Goal: Ask a question

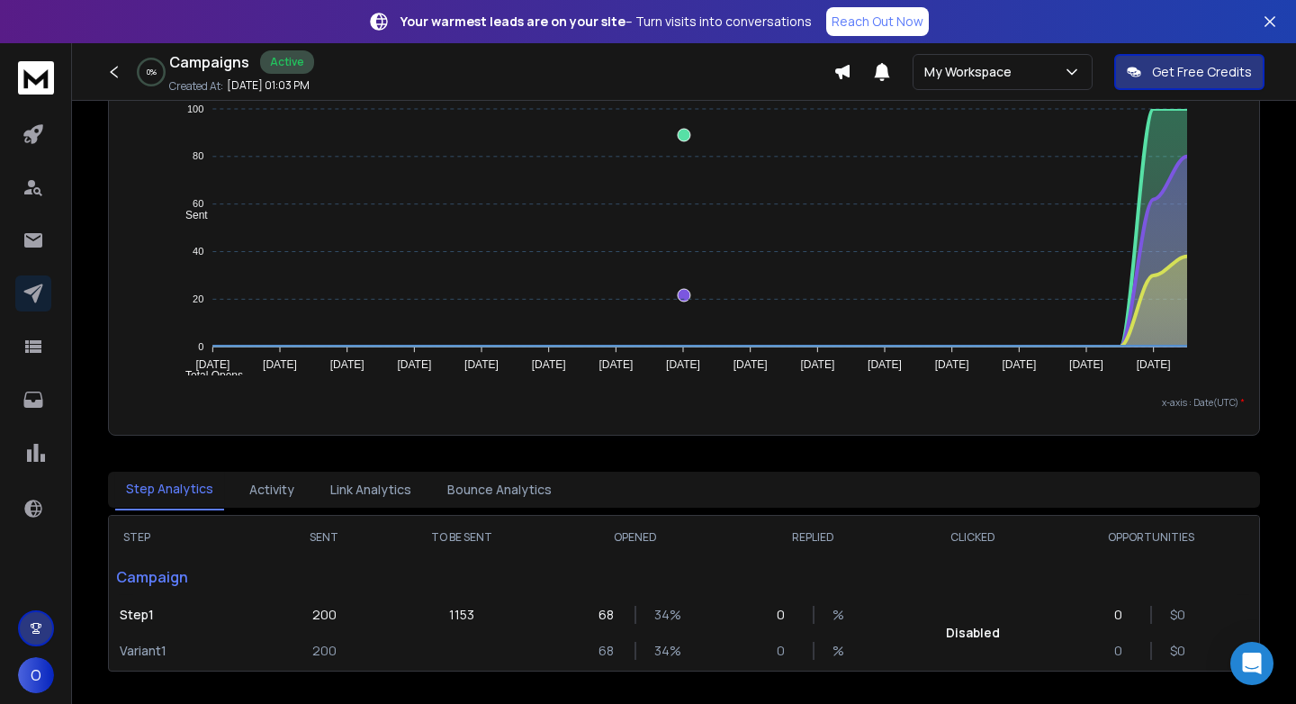
scroll to position [668, 0]
click at [39, 646] on link at bounding box center [36, 628] width 36 height 36
click at [1248, 676] on div "Open Intercom Messenger" at bounding box center [1253, 664] width 48 height 48
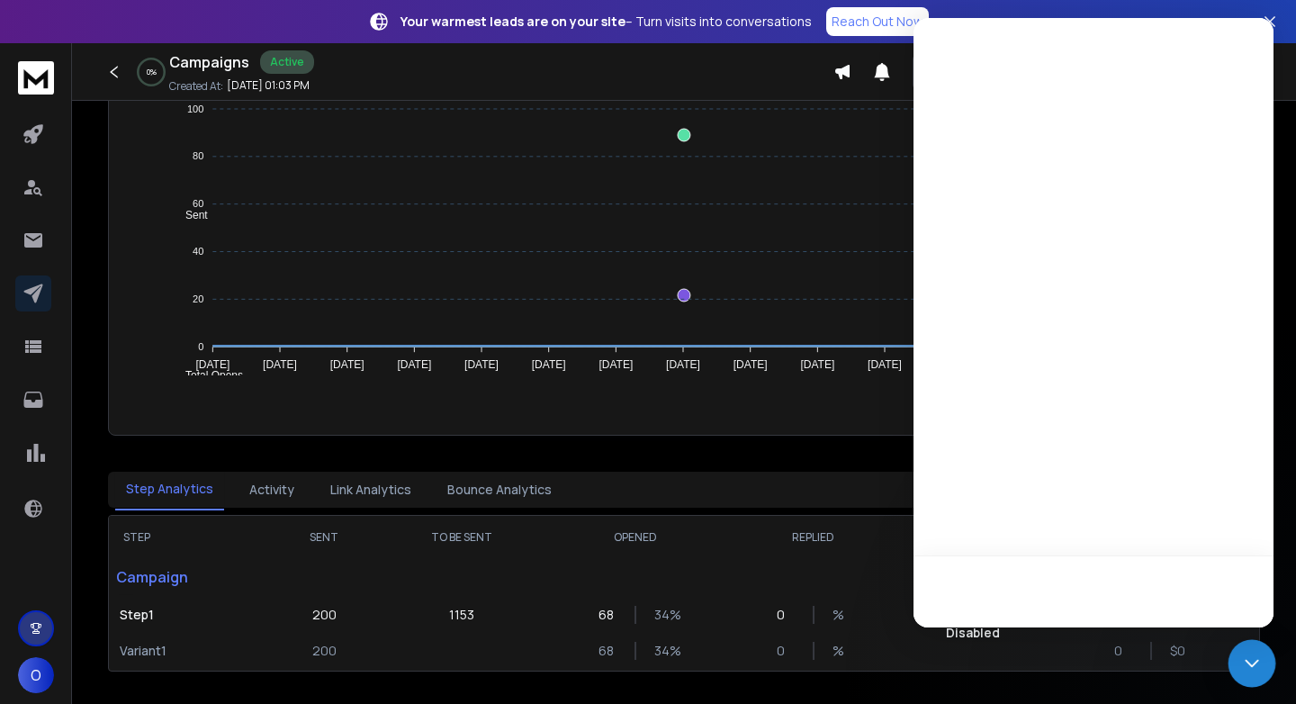
scroll to position [0, 0]
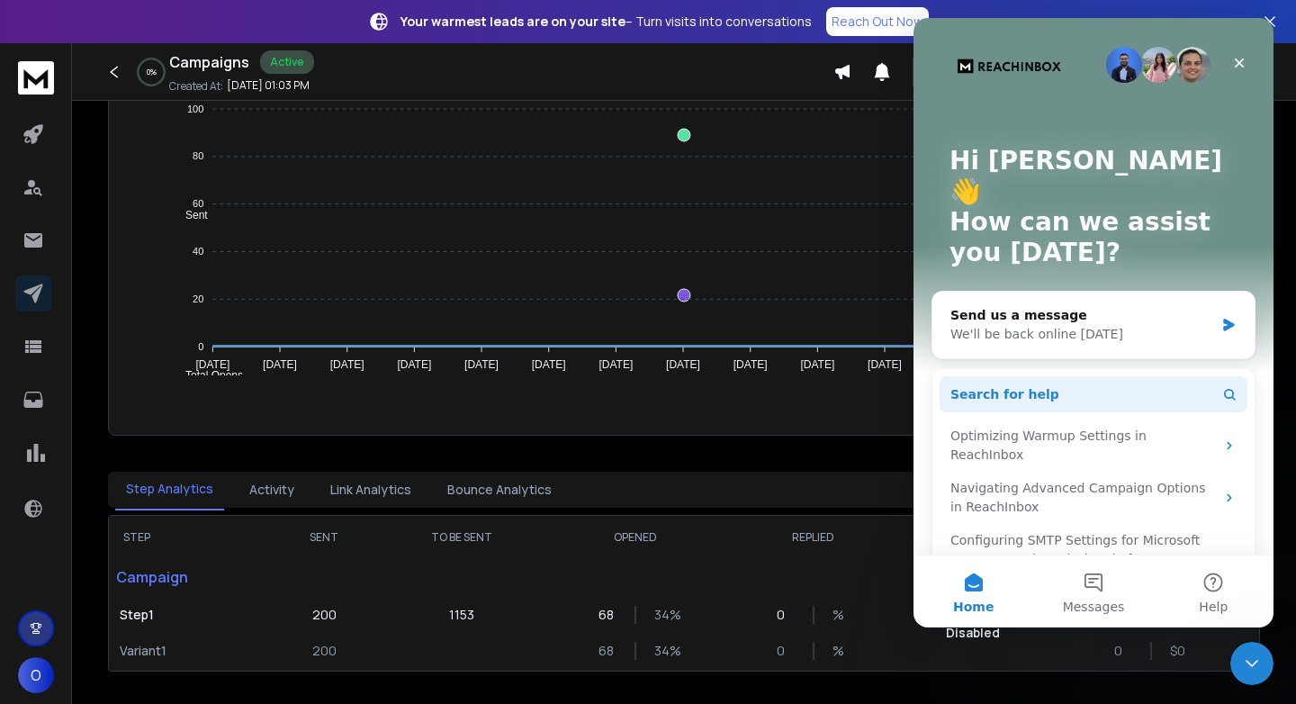
click at [1015, 385] on span "Search for help" at bounding box center [1005, 394] width 109 height 19
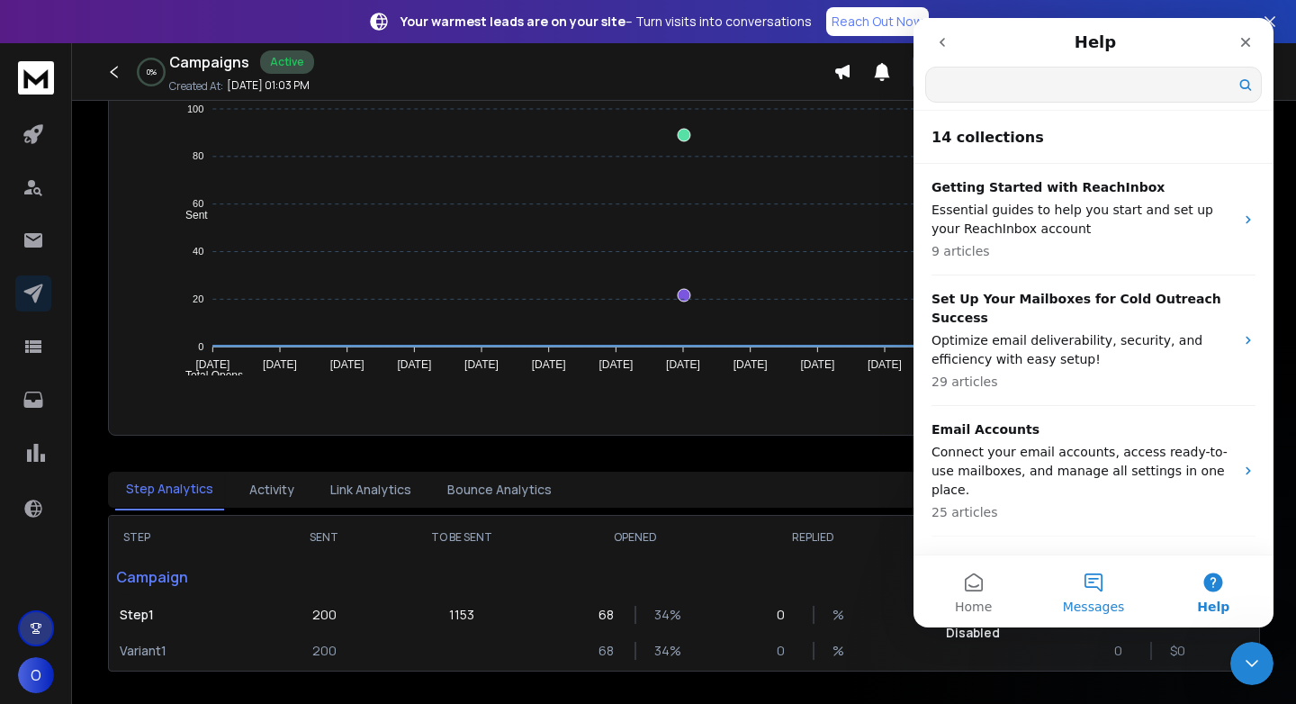
click at [1088, 584] on button "Messages" at bounding box center [1094, 591] width 120 height 72
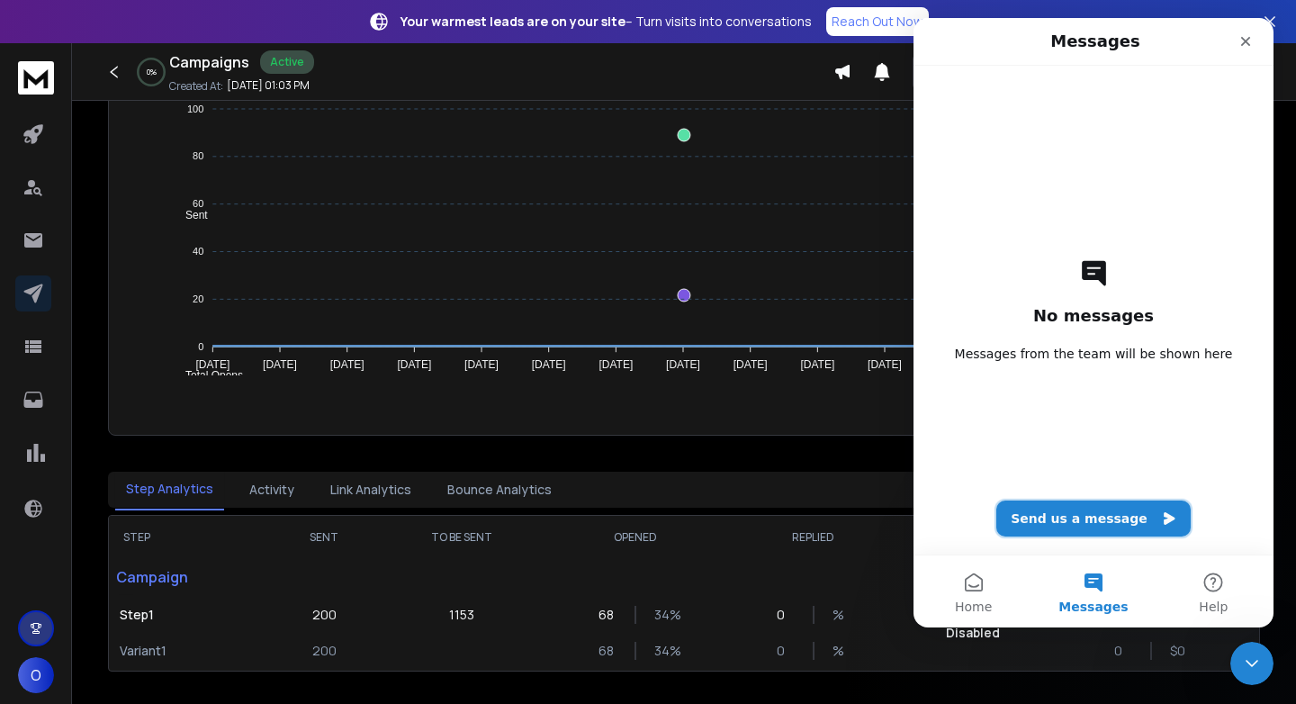
click at [1094, 511] on button "Send us a message" at bounding box center [1094, 519] width 194 height 36
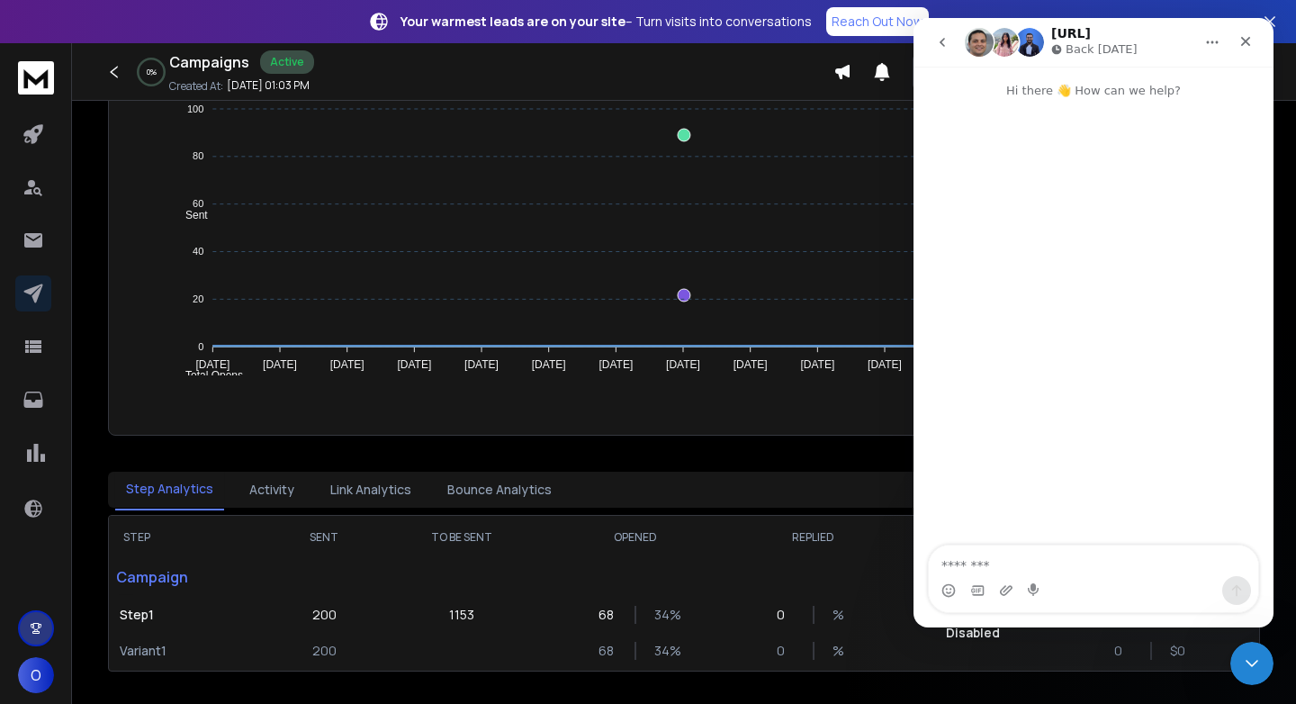
click at [1048, 569] on textarea "Message…" at bounding box center [1094, 561] width 330 height 31
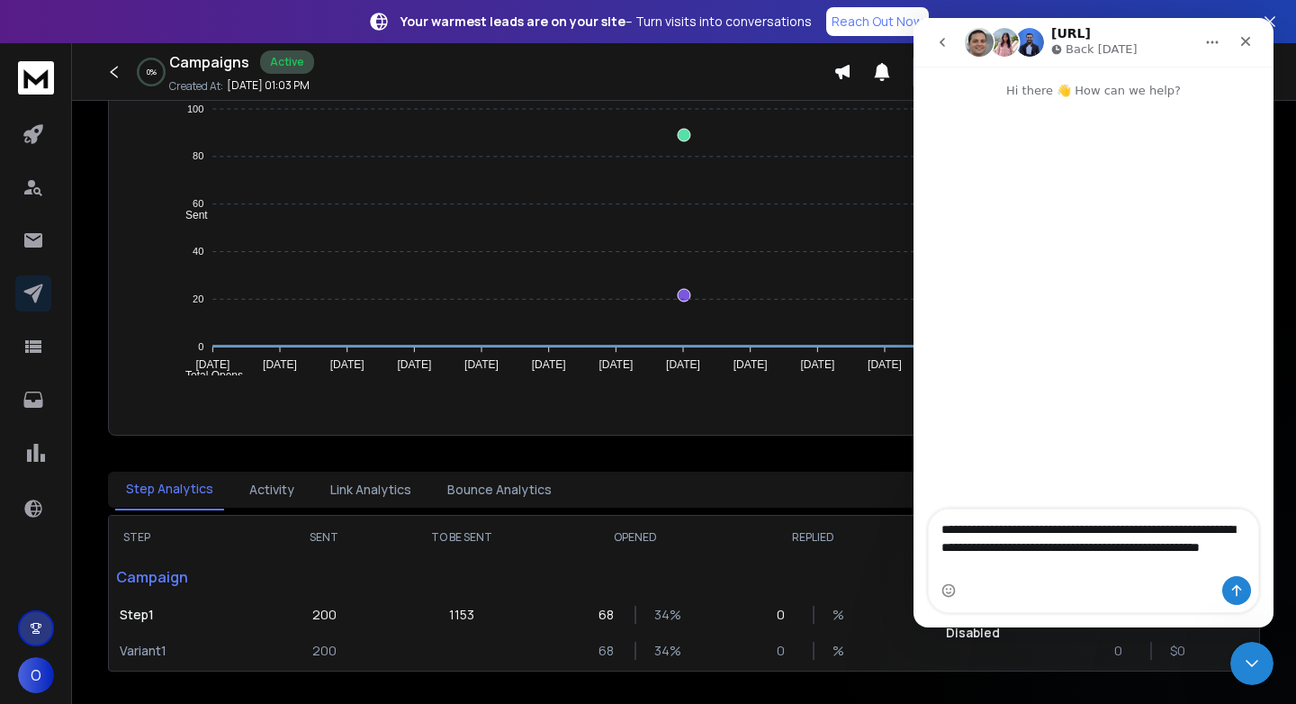
type textarea "**********"
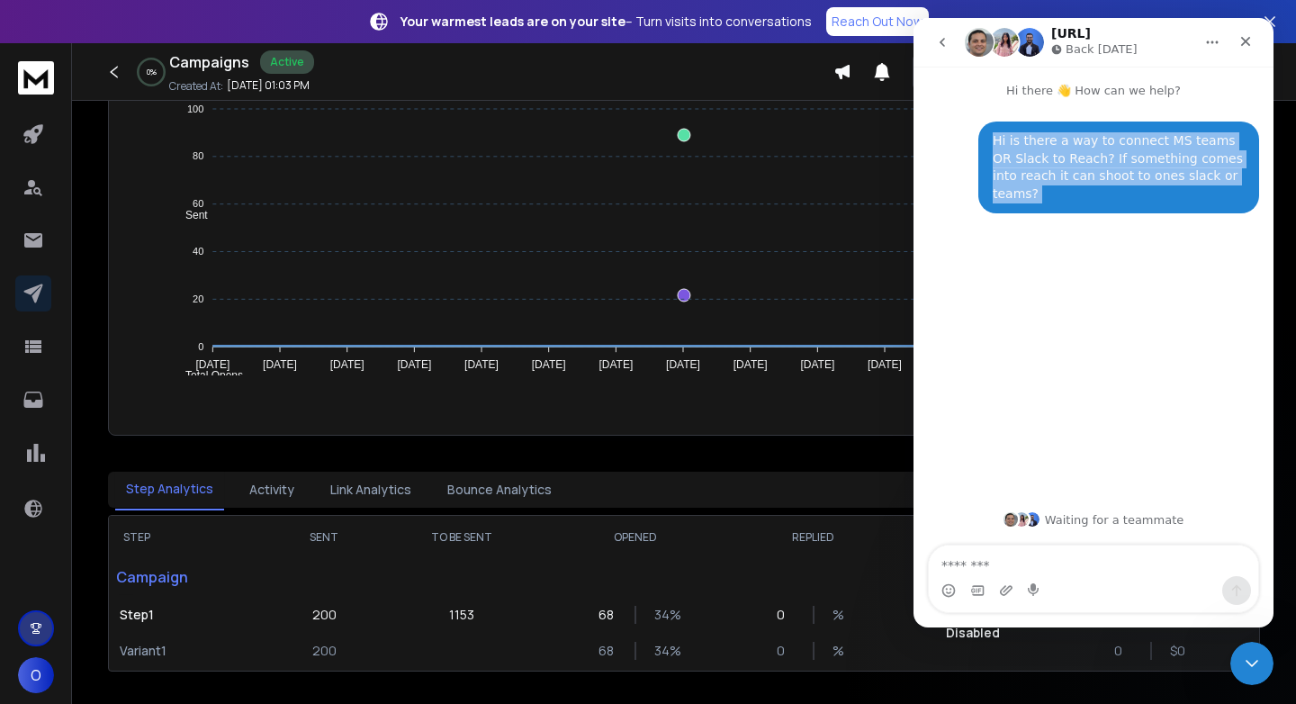
drag, startPoint x: 994, startPoint y: 143, endPoint x: 1231, endPoint y: 210, distance: 246.0
click at [1231, 210] on div "Hi is there a way to connect MS teams OR Slack to Reach? If something comes int…" at bounding box center [1093, 178] width 331 height 113
copy div "Hi is there a way to connect MS teams OR Slack to Reach? If something comes int…"
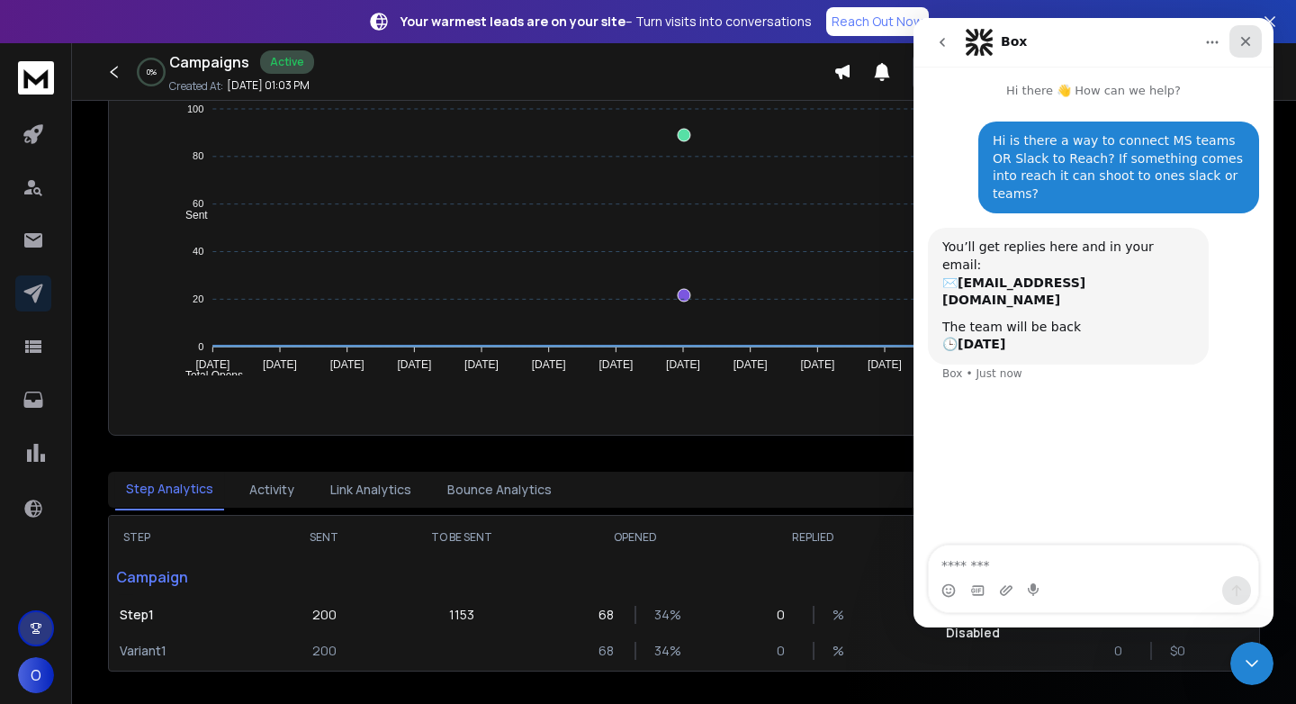
click at [1249, 43] on icon "Close" at bounding box center [1247, 42] width 10 height 10
